Goal: Task Accomplishment & Management: Manage account settings

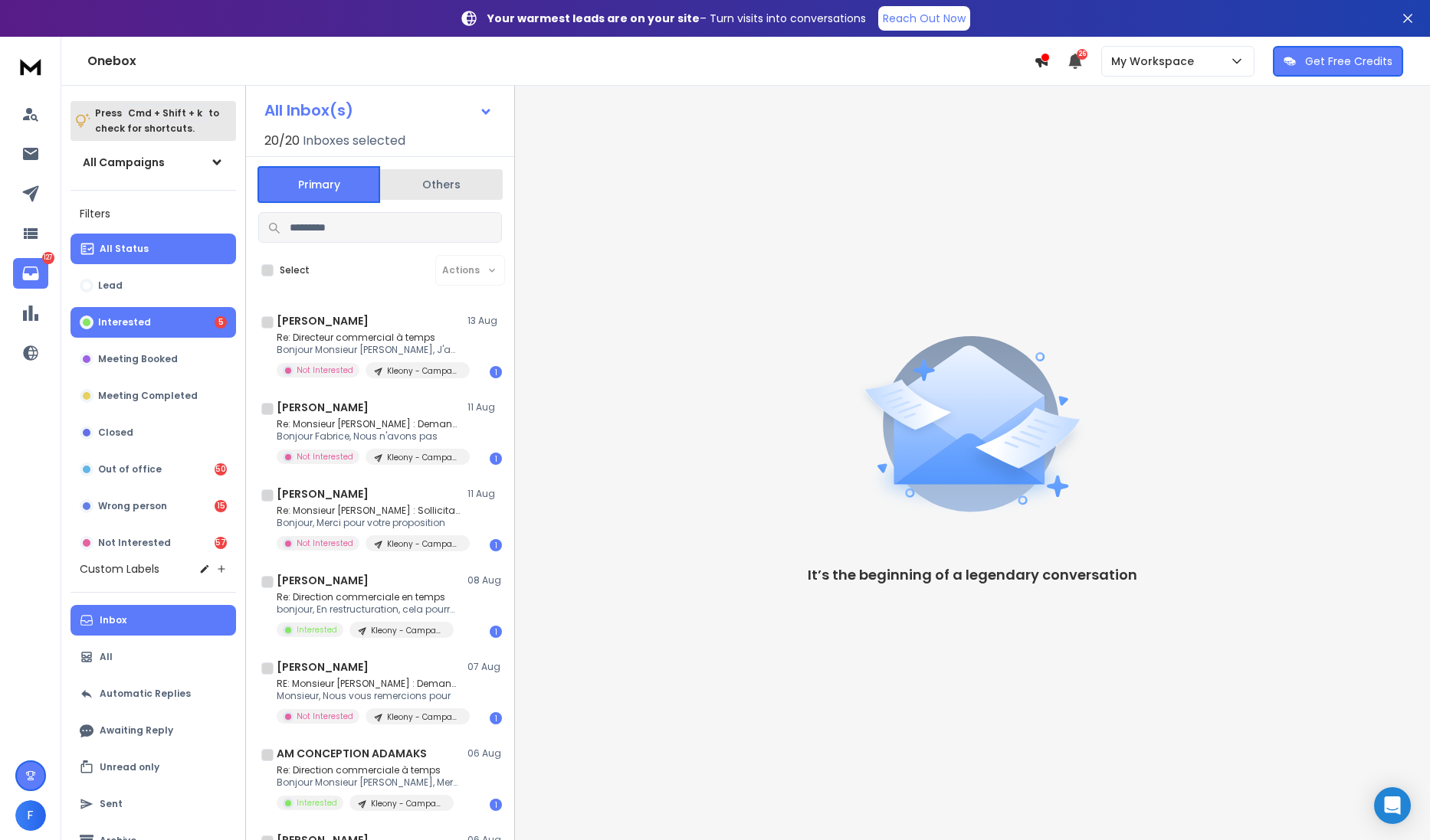
click at [148, 311] on button "Interested 5" at bounding box center [153, 323] width 165 height 31
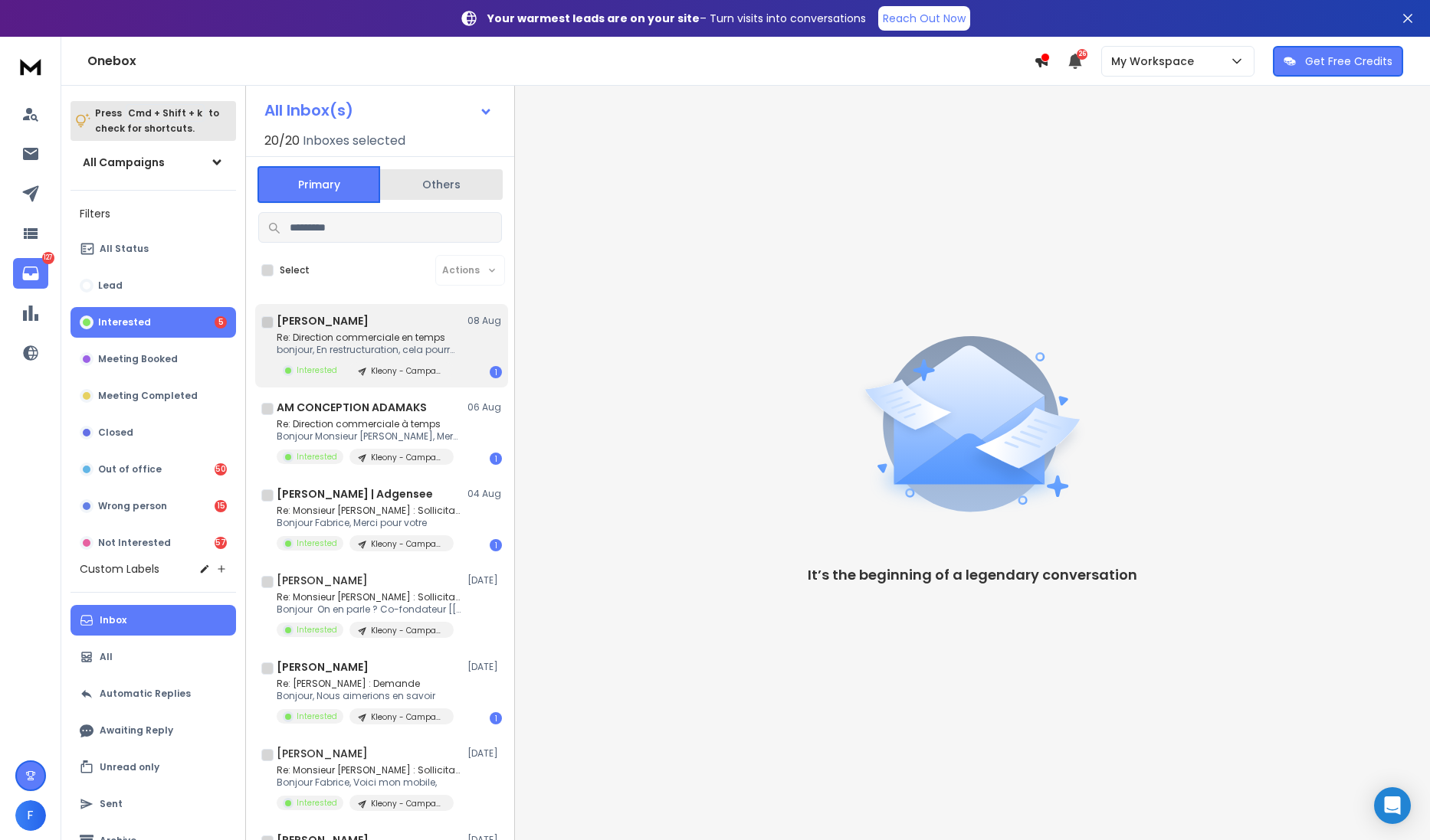
click at [338, 328] on h1 "[PERSON_NAME]" at bounding box center [323, 321] width 92 height 16
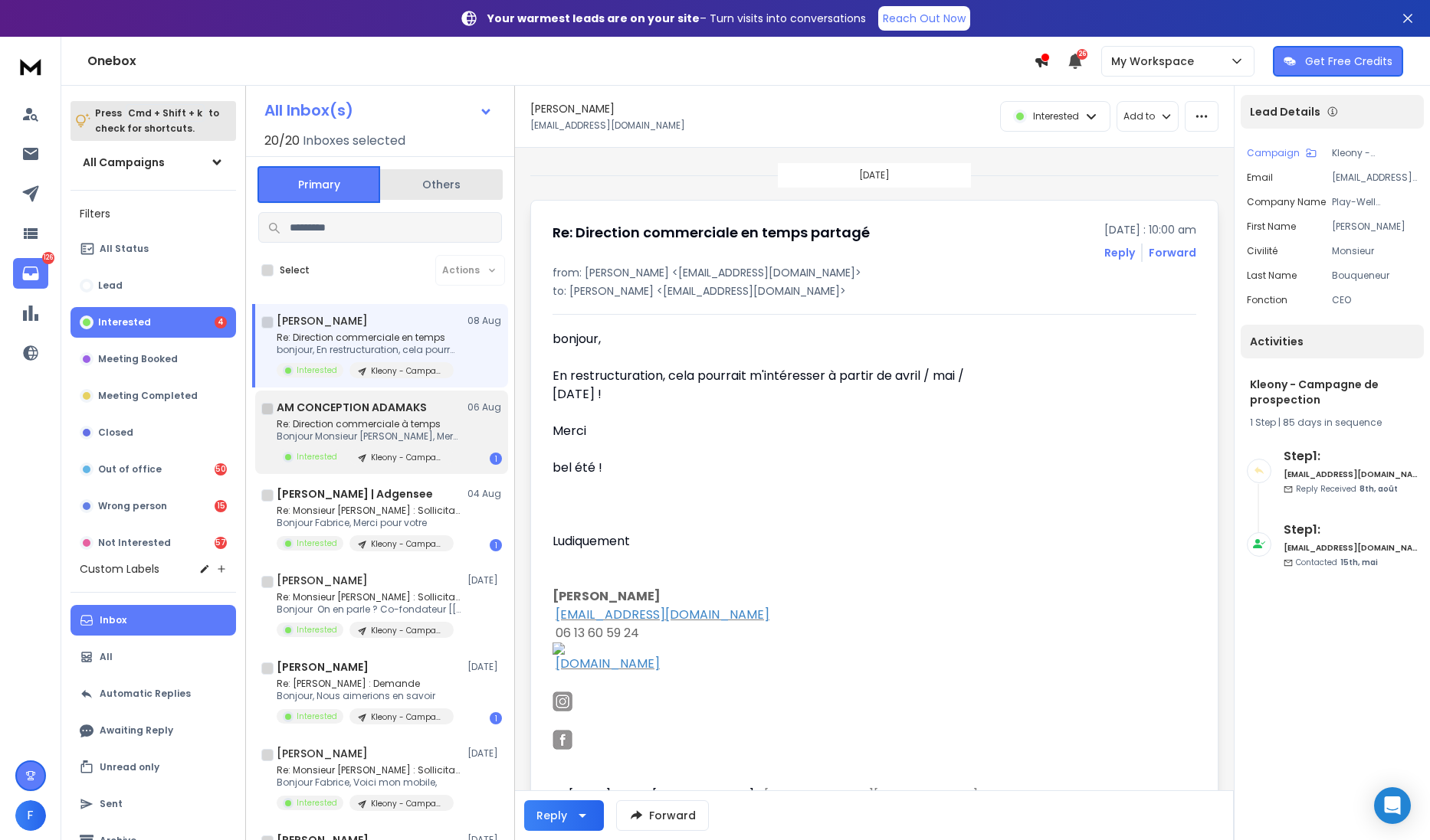
click at [347, 409] on h1 "AM CONCEPTION ADAMAKS" at bounding box center [352, 407] width 150 height 16
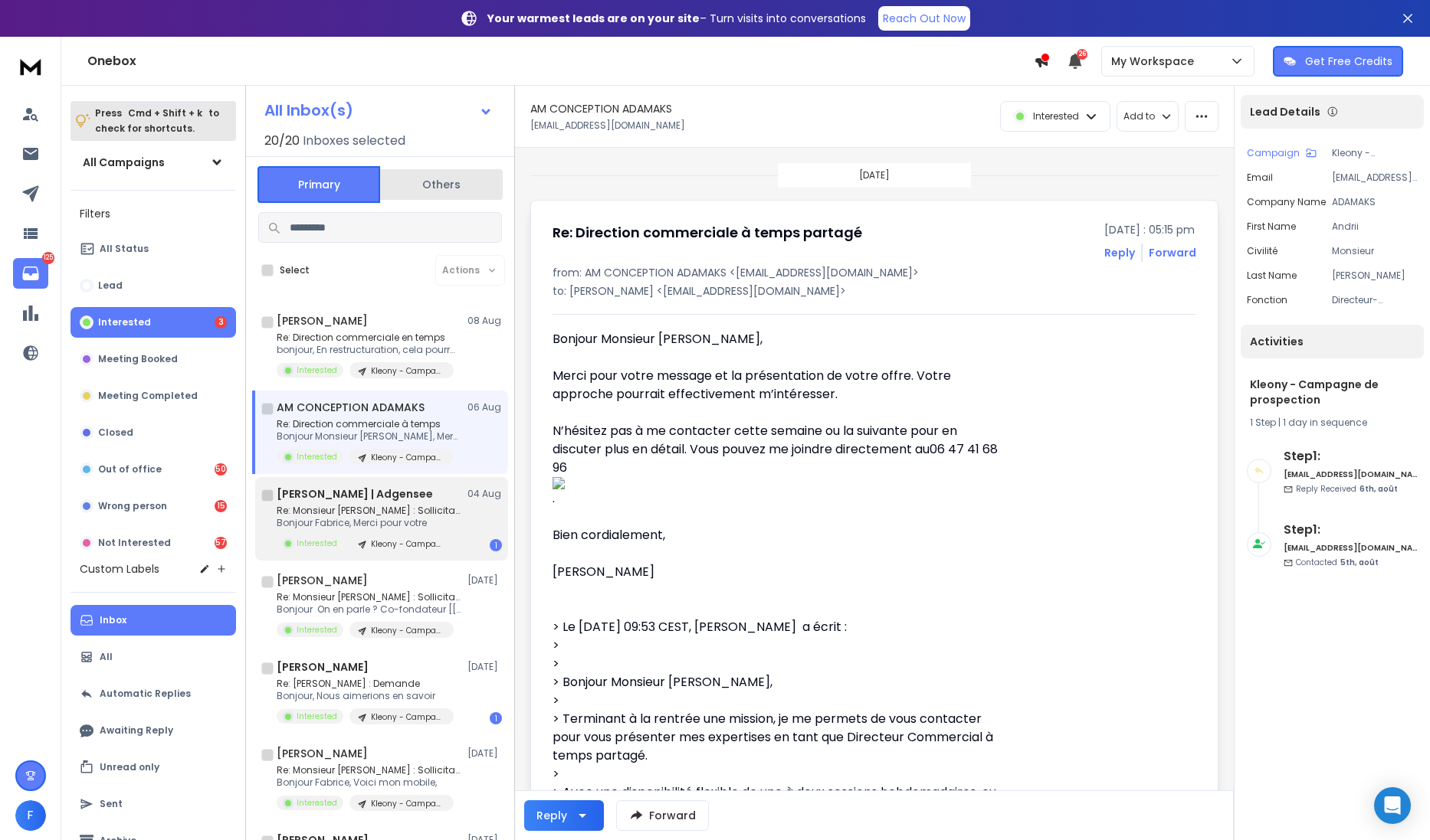
click at [358, 499] on h1 "[PERSON_NAME] | Adgensee" at bounding box center [355, 494] width 156 height 16
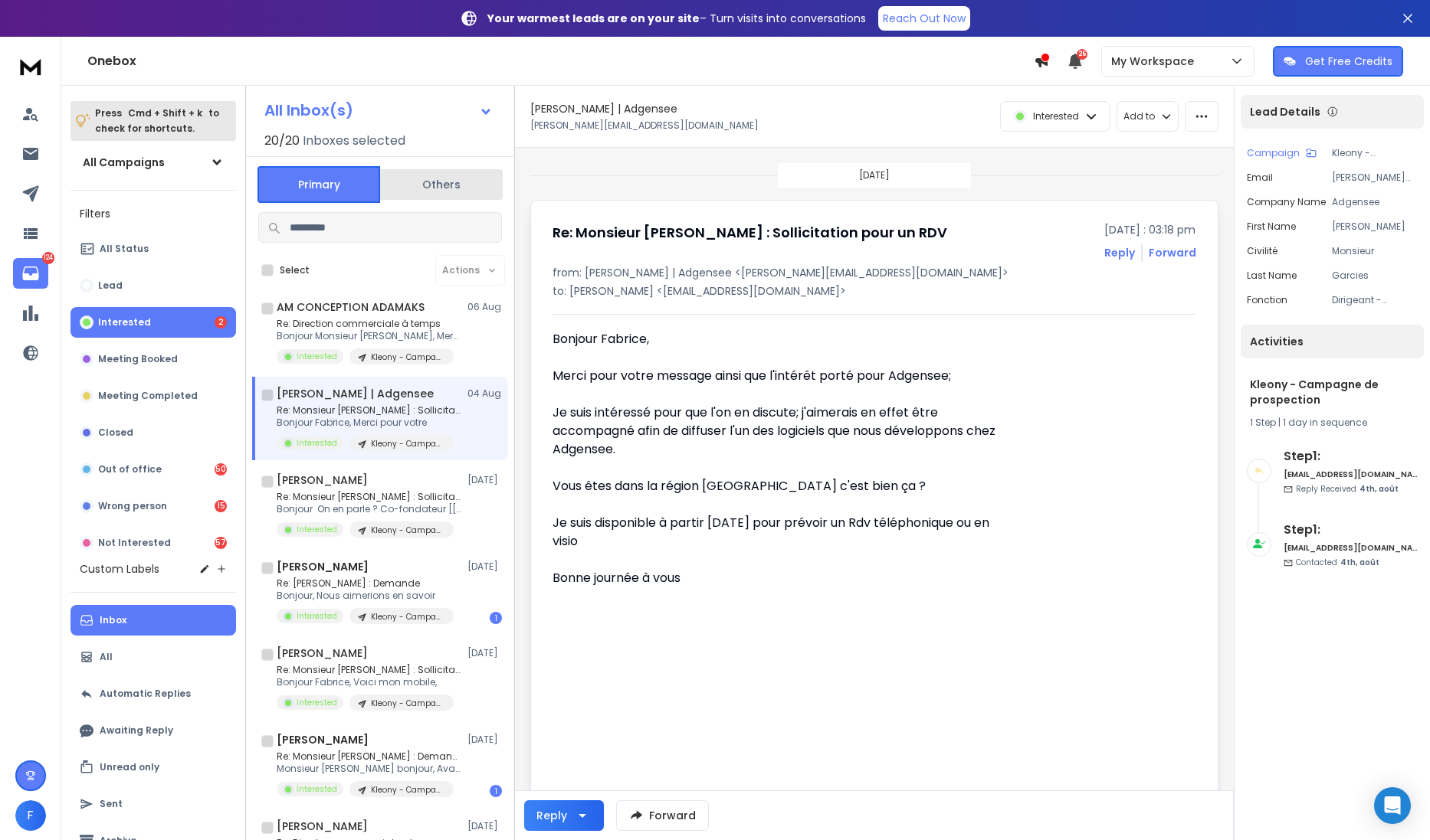
scroll to position [102, 0]
click at [358, 490] on p "Re: Monsieur [PERSON_NAME] : Sollicitation" at bounding box center [368, 494] width 184 height 12
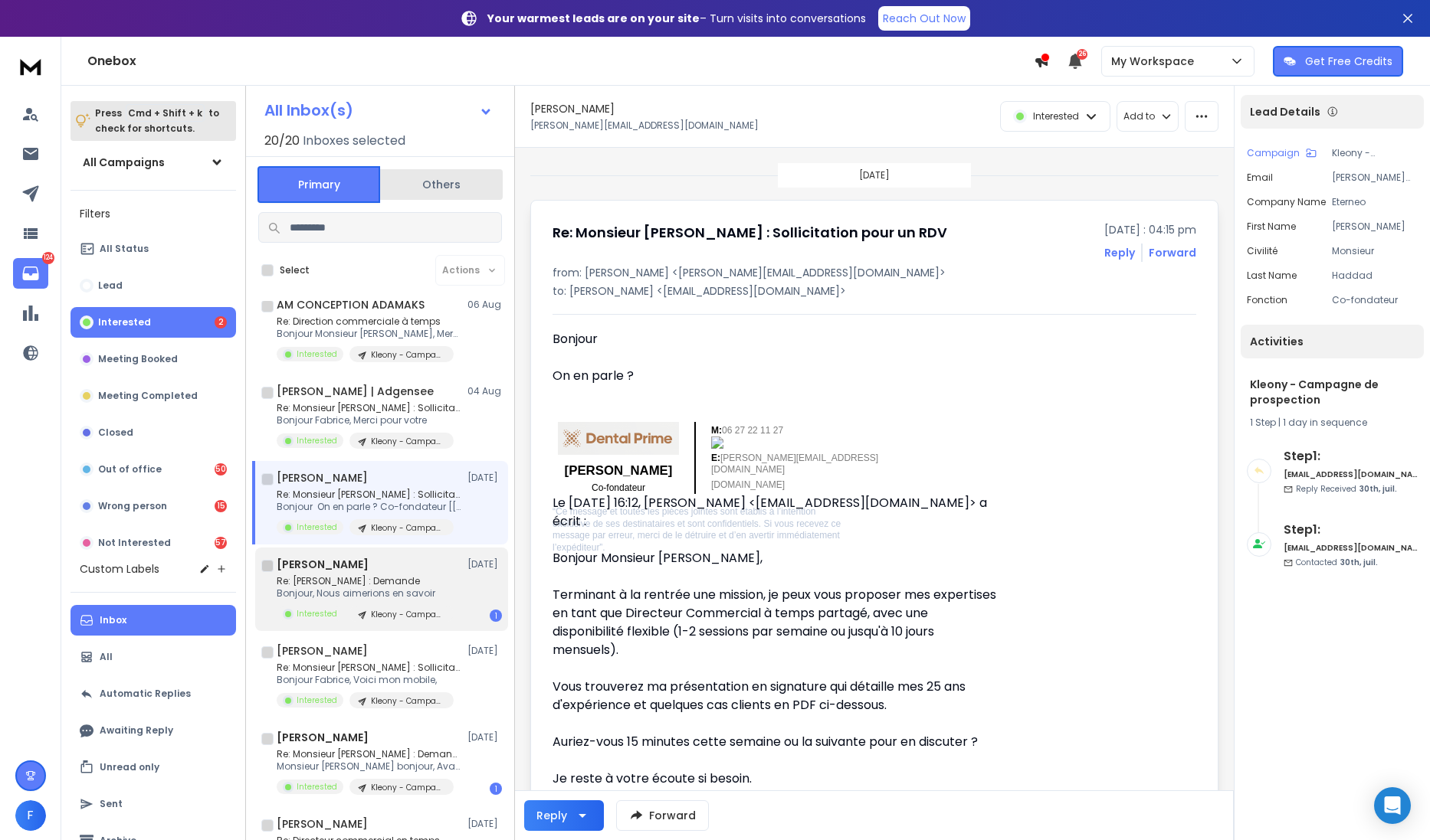
click at [340, 568] on h1 "[PERSON_NAME]" at bounding box center [323, 564] width 92 height 16
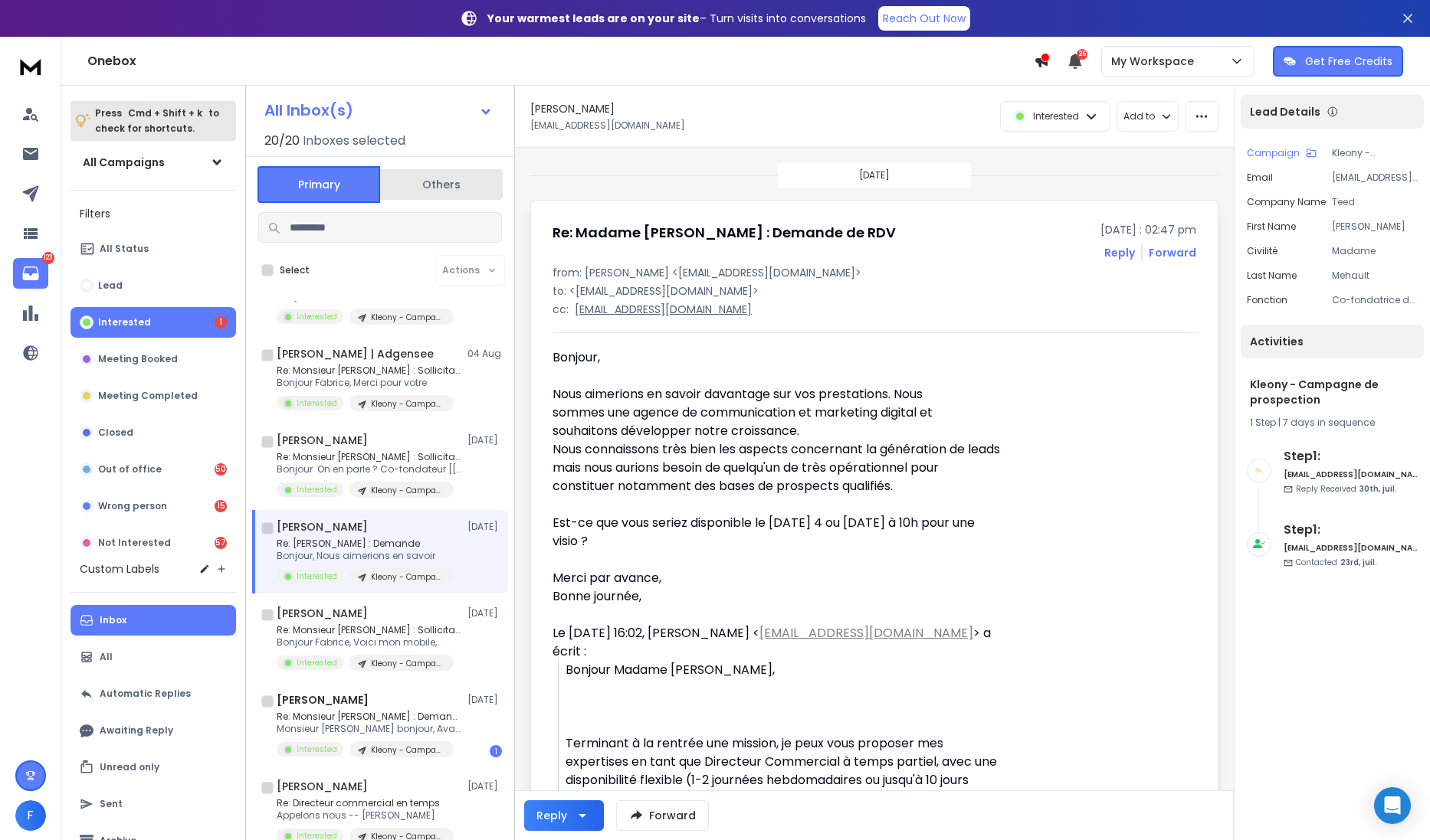
scroll to position [154, 0]
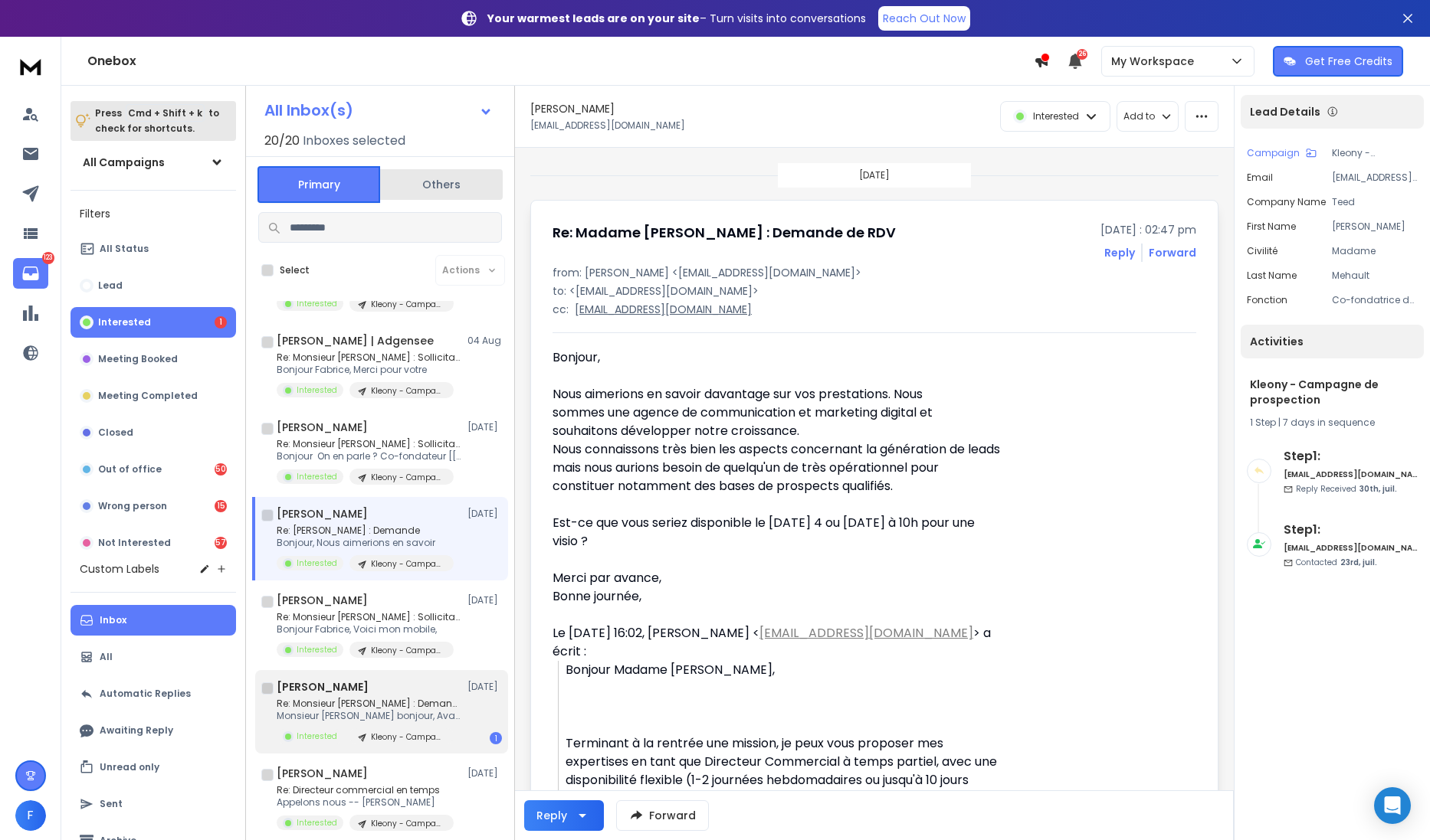
click at [319, 709] on p "Re: Monsieur [PERSON_NAME] : Demande" at bounding box center [368, 703] width 184 height 12
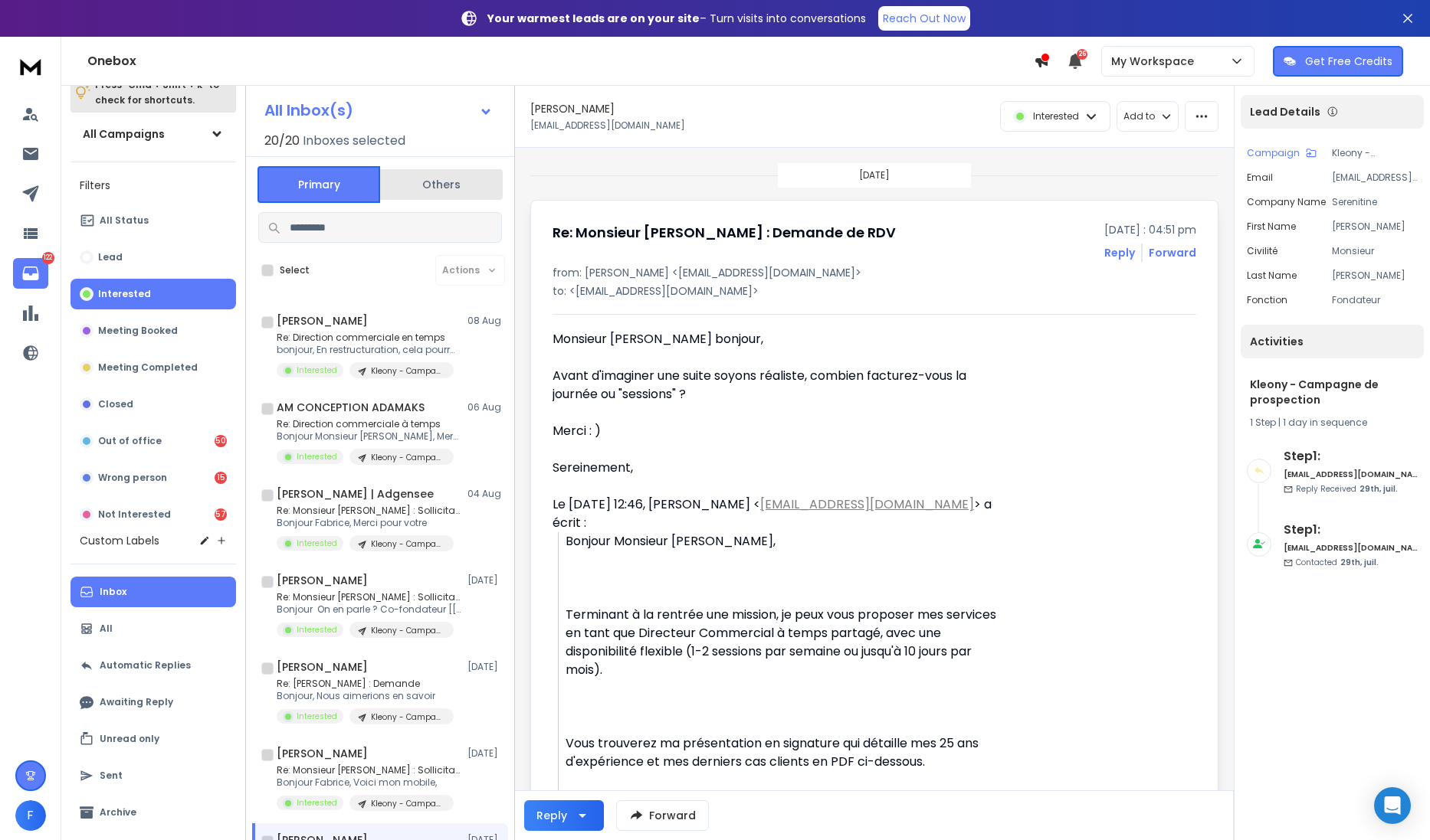
scroll to position [0, 0]
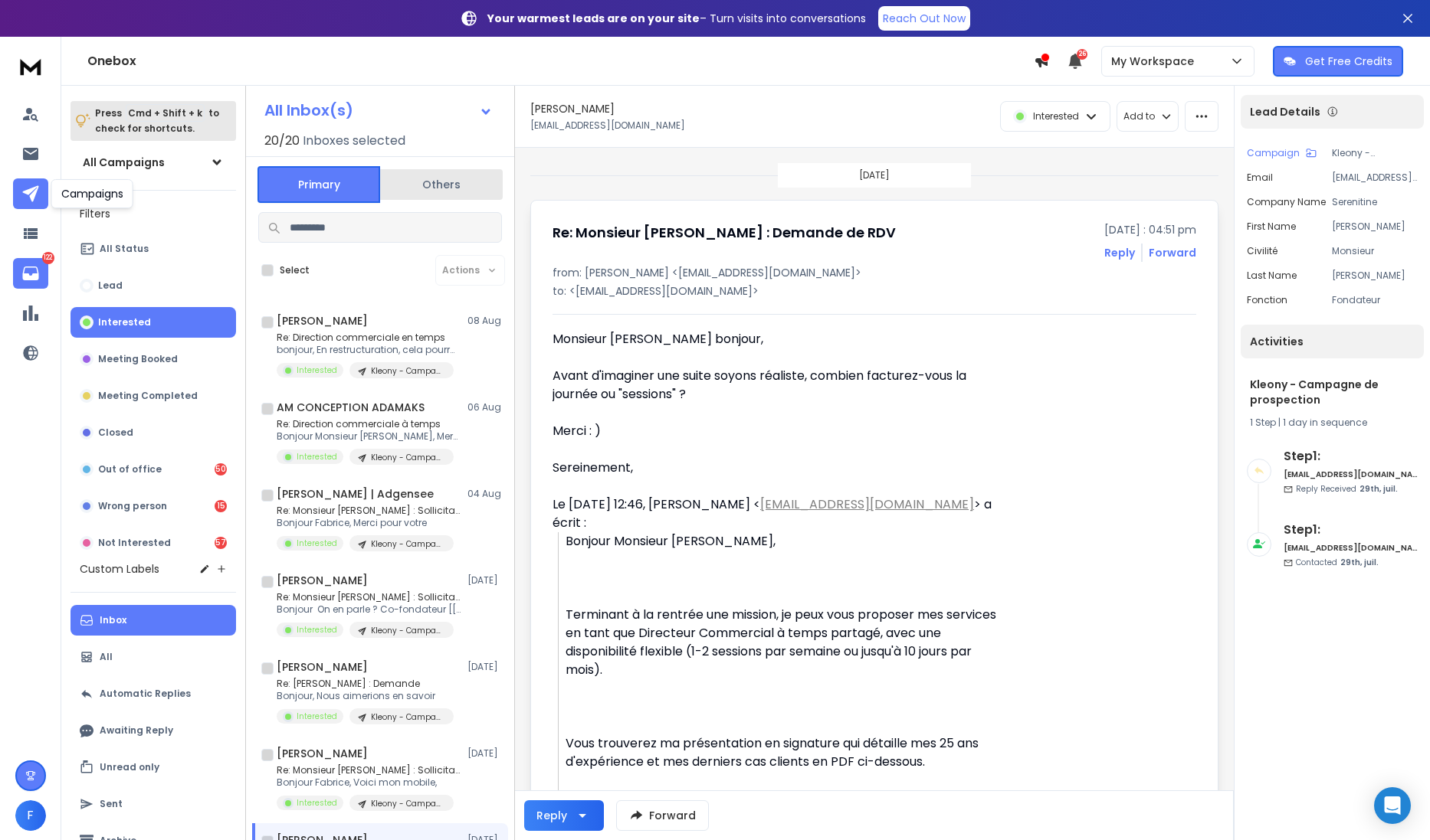
click at [23, 199] on icon at bounding box center [30, 194] width 18 height 18
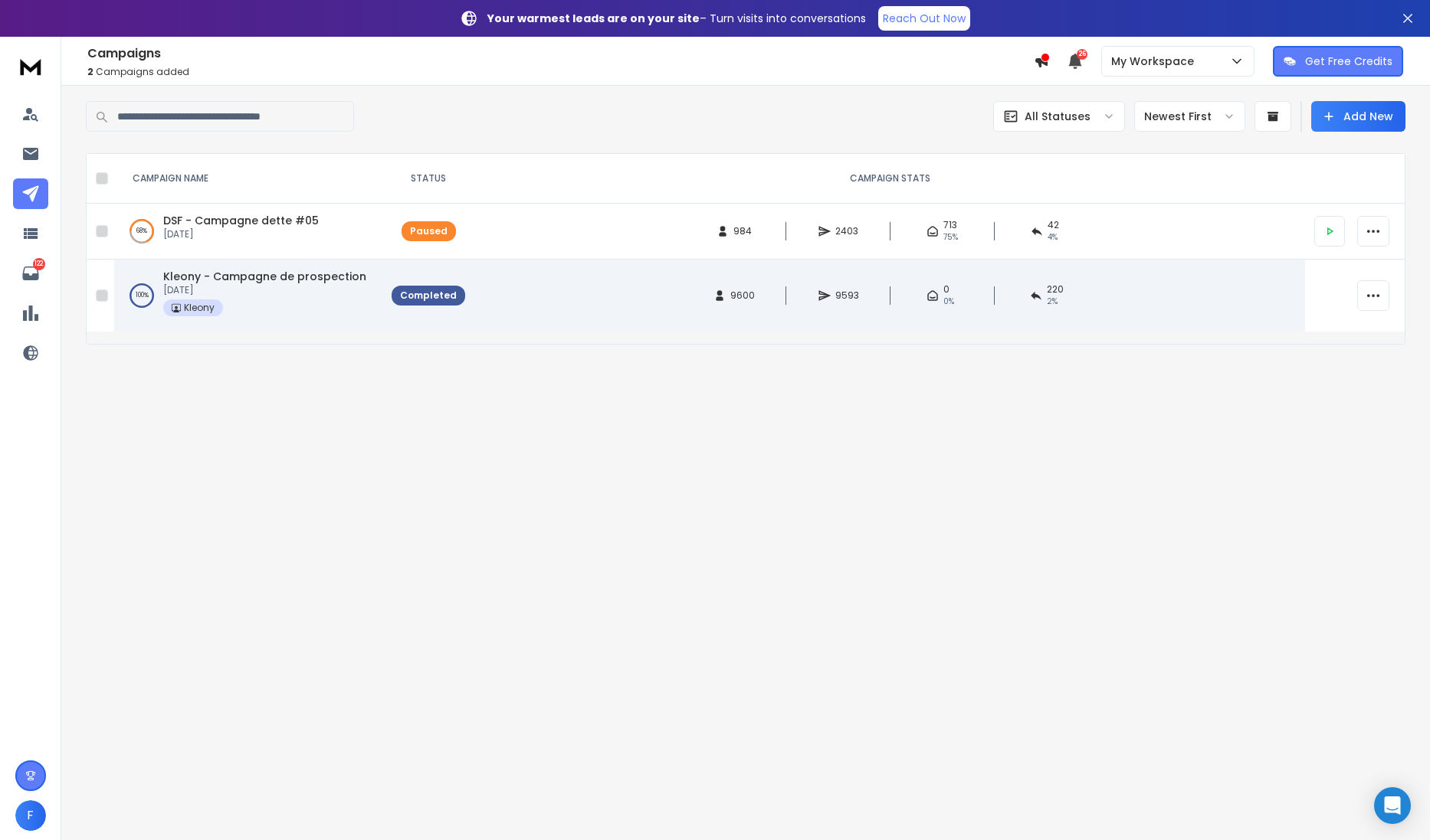
click at [243, 298] on div "Kleony - Campagne de prospection [DATE] [PERSON_NAME]" at bounding box center [265, 295] width 203 height 54
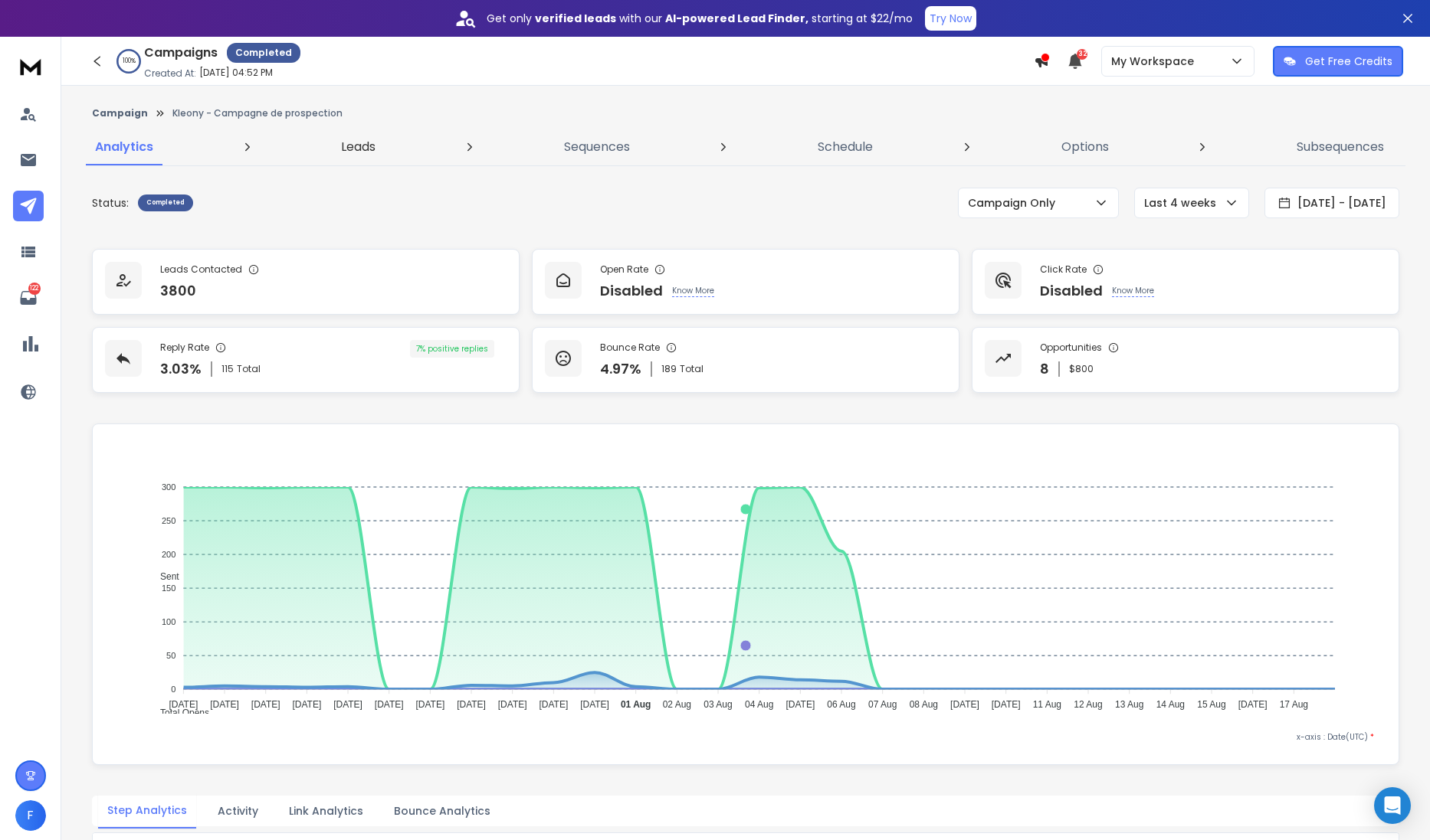
click at [355, 149] on p "Leads" at bounding box center [358, 147] width 35 height 18
